Goal: Navigation & Orientation: Find specific page/section

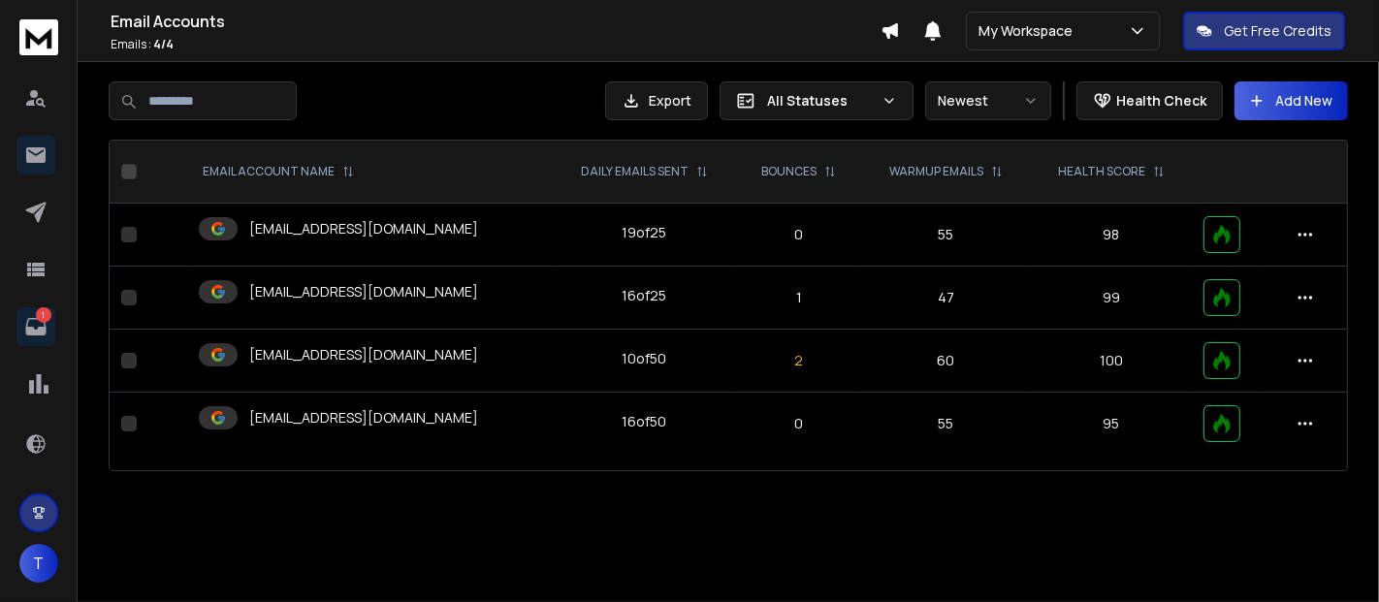
click at [44, 325] on icon at bounding box center [35, 326] width 23 height 23
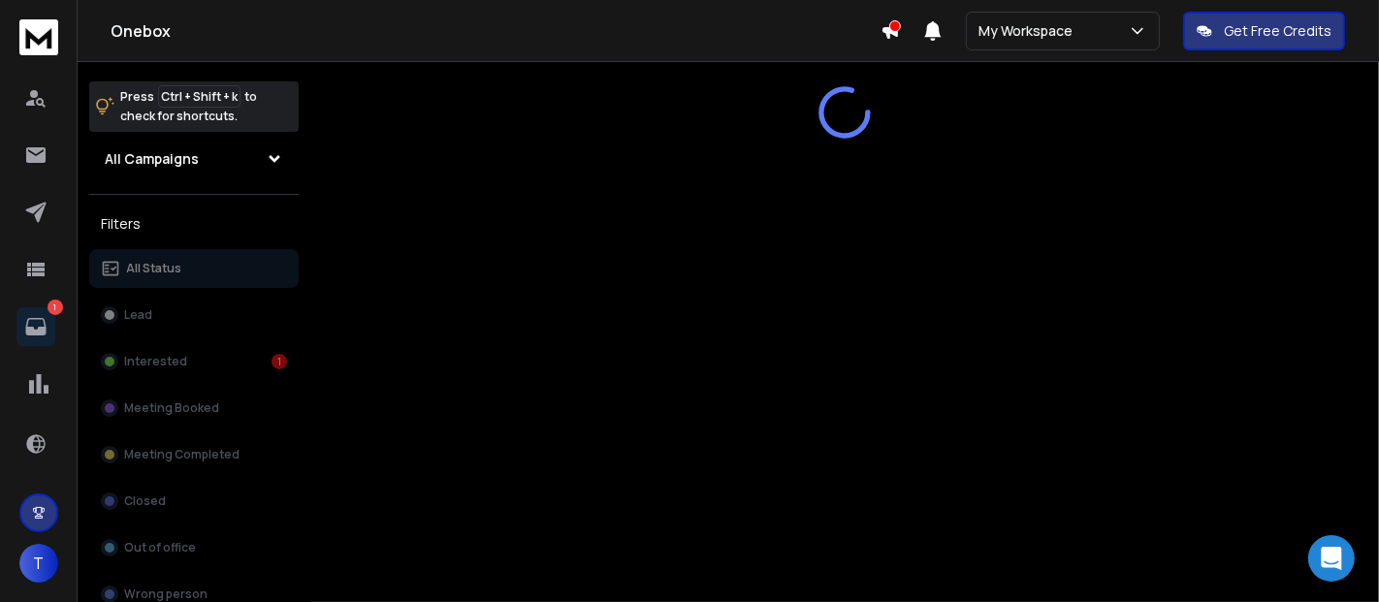
click at [194, 357] on div "All Status Lead Interested 1 Meeting Booked Meeting Completed Closed Out of off…" at bounding box center [193, 454] width 209 height 411
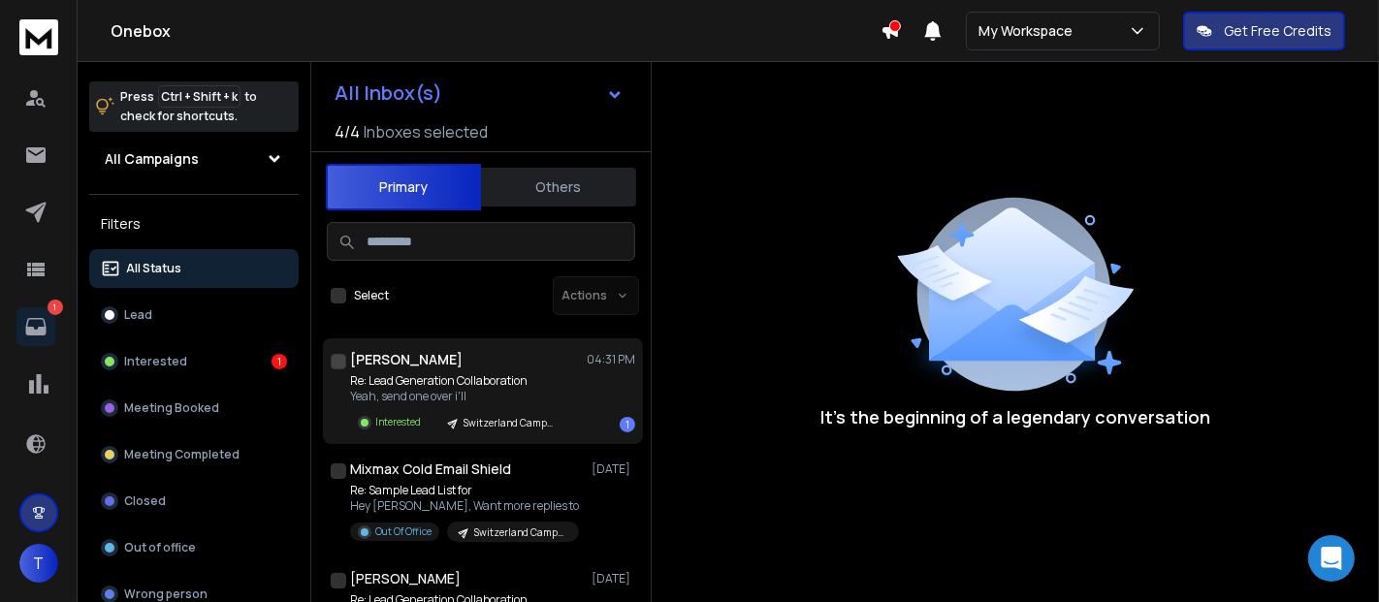
click at [399, 370] on div "[DEMOGRAPHIC_DATA][PERSON_NAME] 04:31 PM Re: Lead Generation Collaboration Yeah…" at bounding box center [492, 391] width 285 height 82
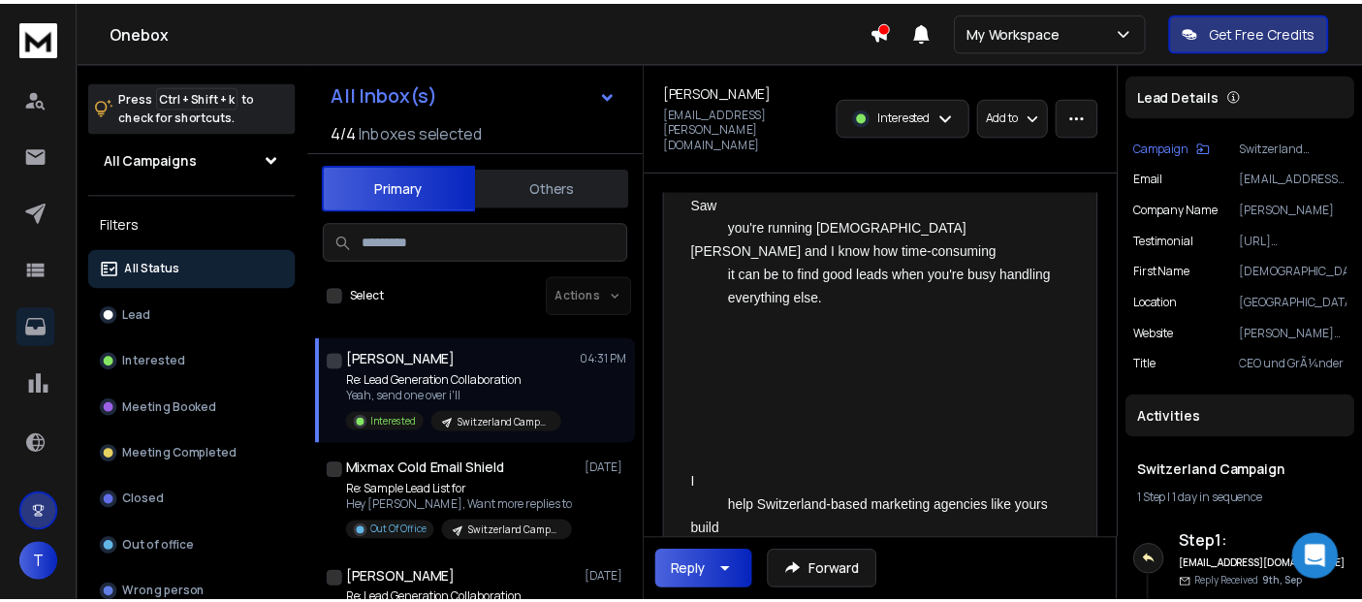
scroll to position [970, 0]
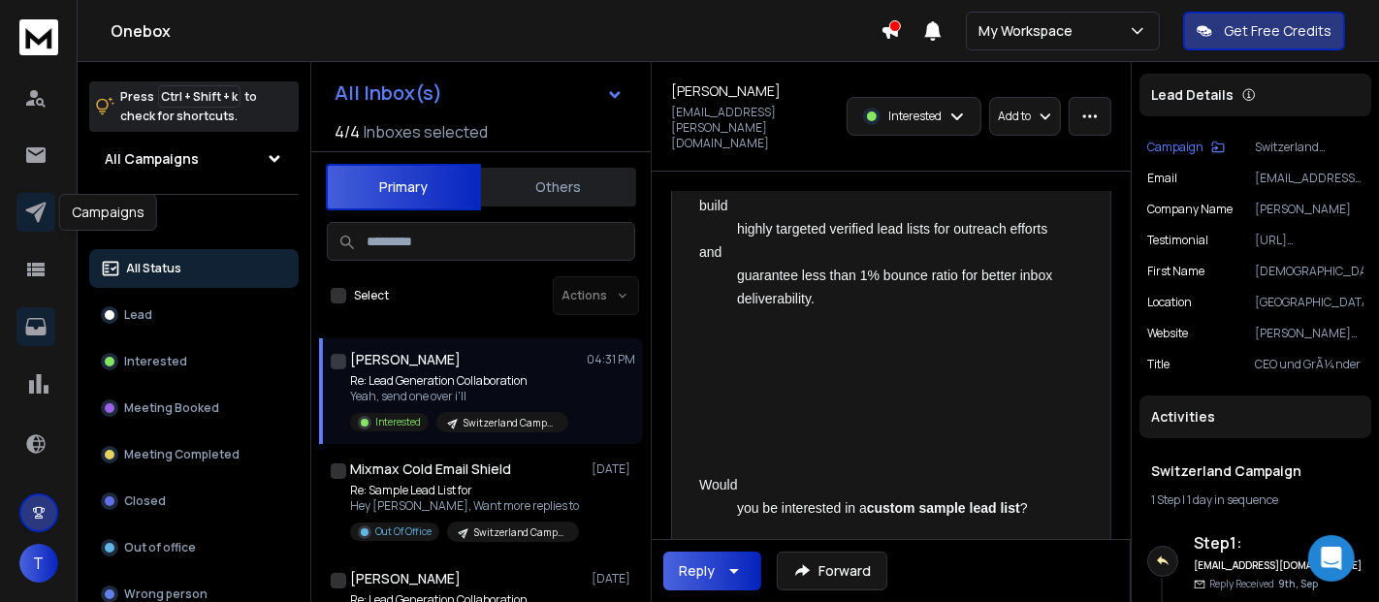
click at [41, 201] on icon at bounding box center [35, 212] width 23 height 23
